Goal: Information Seeking & Learning: Check status

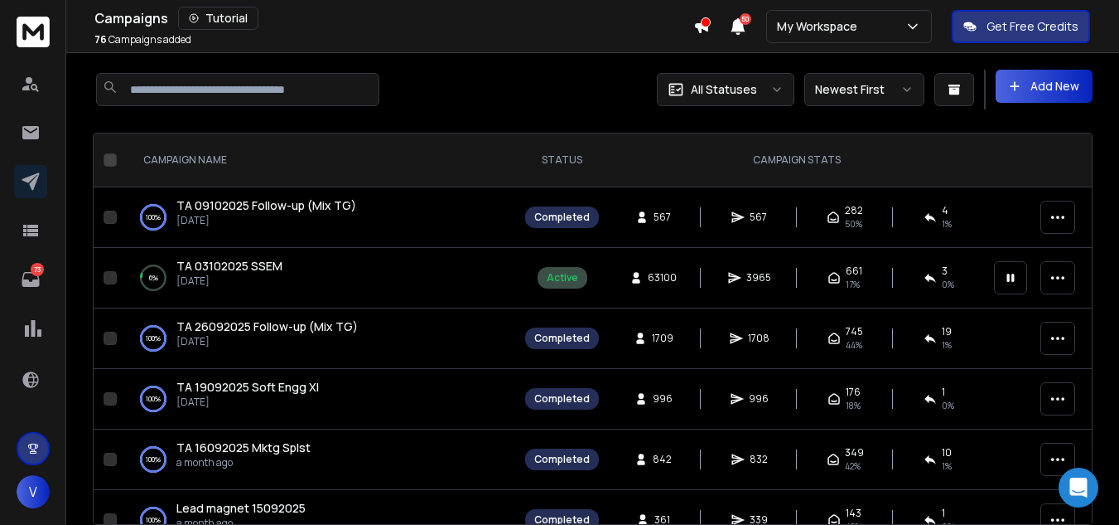
click at [246, 204] on span "TA 09102025 Follow-up (Mix TG)" at bounding box center [266, 205] width 180 height 16
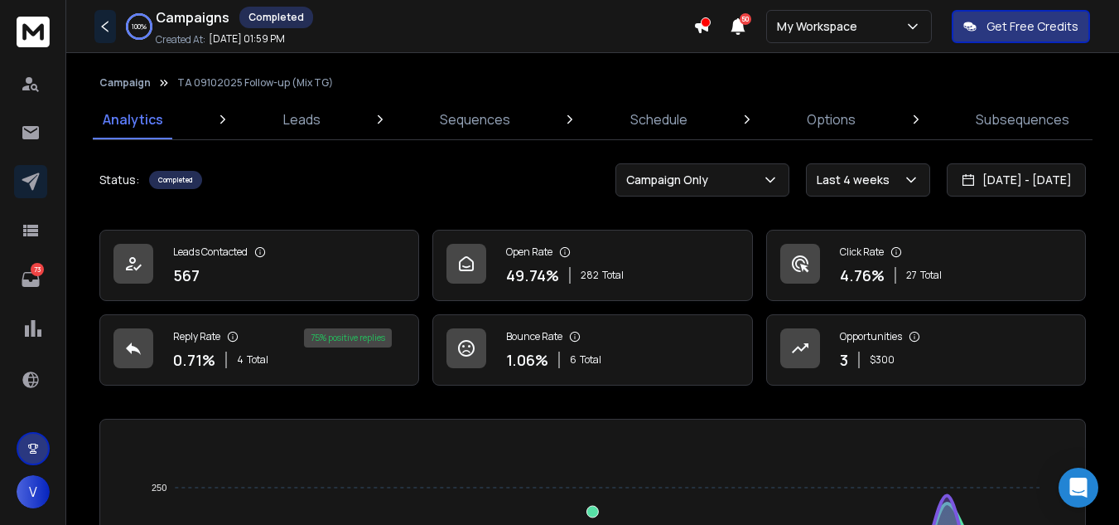
click at [100, 32] on icon at bounding box center [105, 26] width 15 height 15
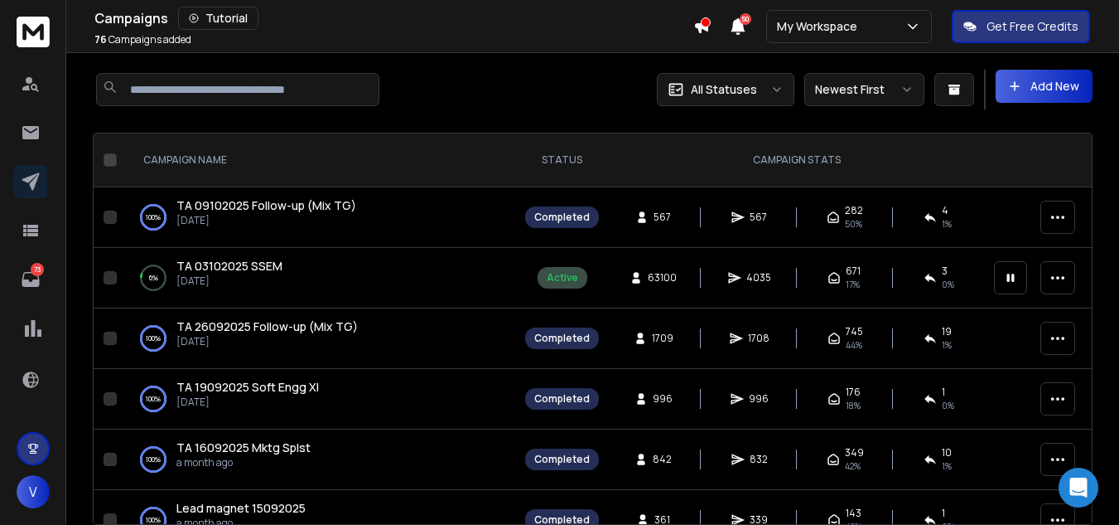
click at [244, 266] on span "TA 03102025 SSEM" at bounding box center [229, 266] width 106 height 16
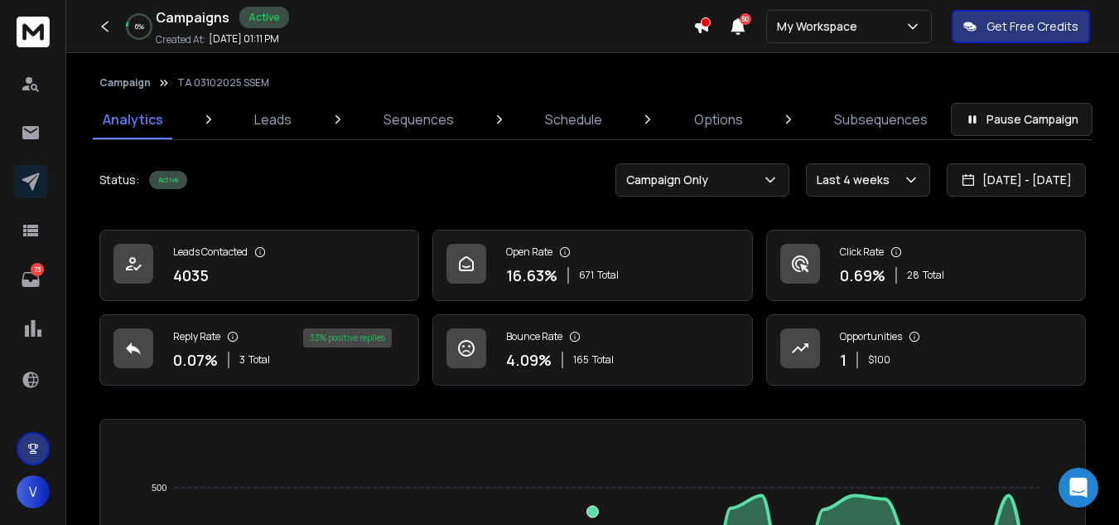
click at [126, 94] on div "Campaign TA 03102025 SSEM" at bounding box center [593, 83] width 1000 height 27
click at [136, 86] on button "Campaign" at bounding box center [124, 82] width 51 height 13
